Goal: Check status

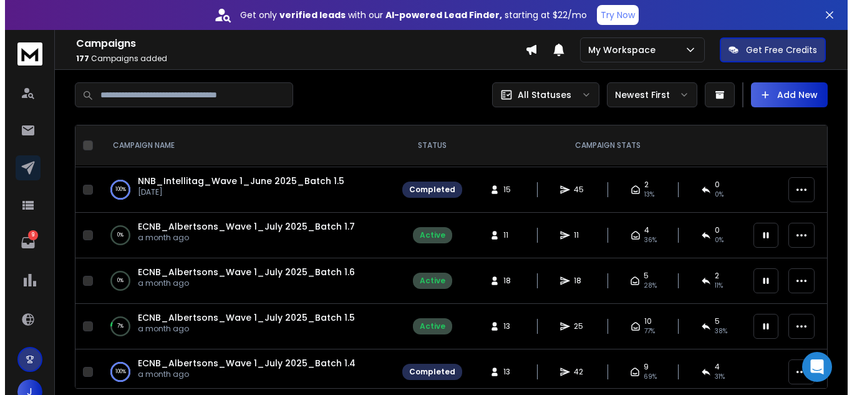
scroll to position [637, 0]
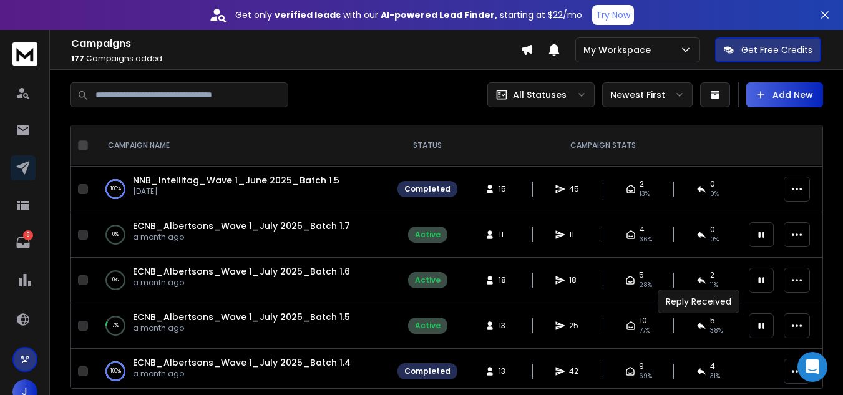
click at [710, 332] on span "38 %" at bounding box center [716, 331] width 12 height 10
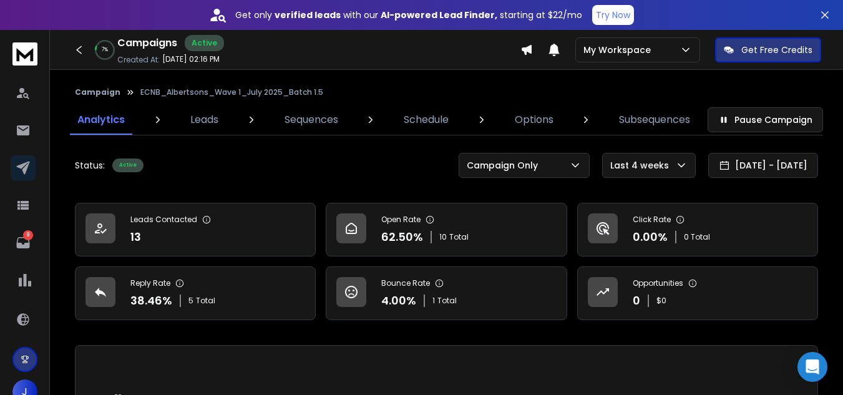
click at [153, 286] on p "Reply Rate" at bounding box center [150, 283] width 40 height 10
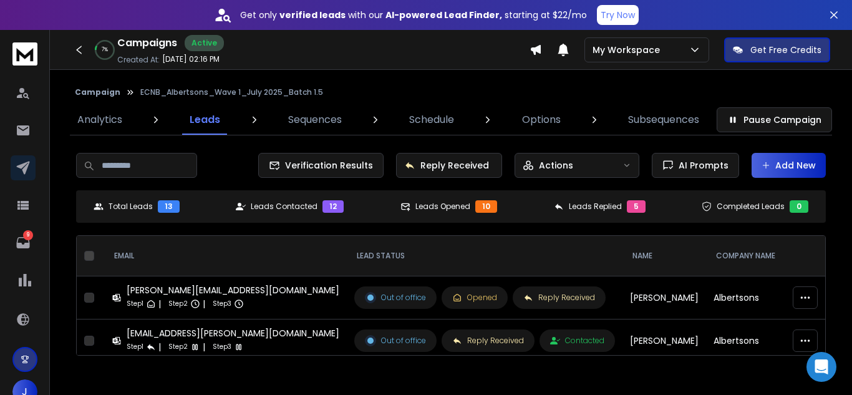
click at [531, 295] on div "Reply Received" at bounding box center [559, 298] width 72 height 10
